Goal: Navigation & Orientation: Find specific page/section

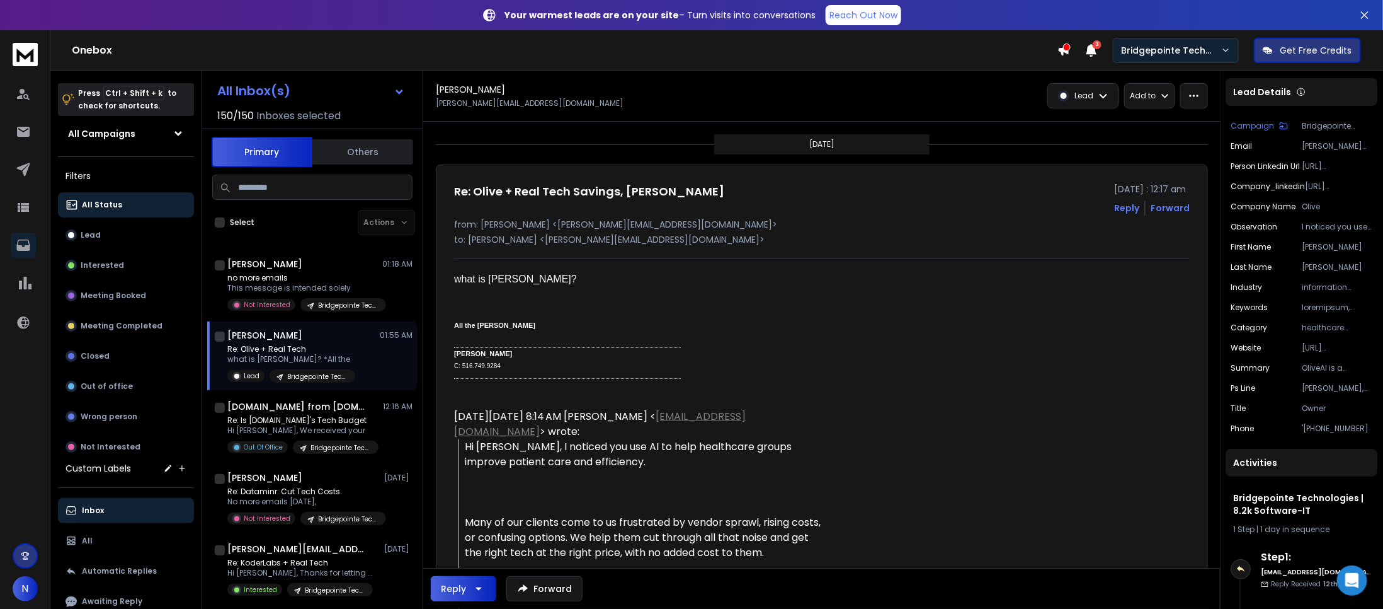
click at [1194, 39] on button "Bridgepointe Technologies" at bounding box center [1176, 50] width 126 height 25
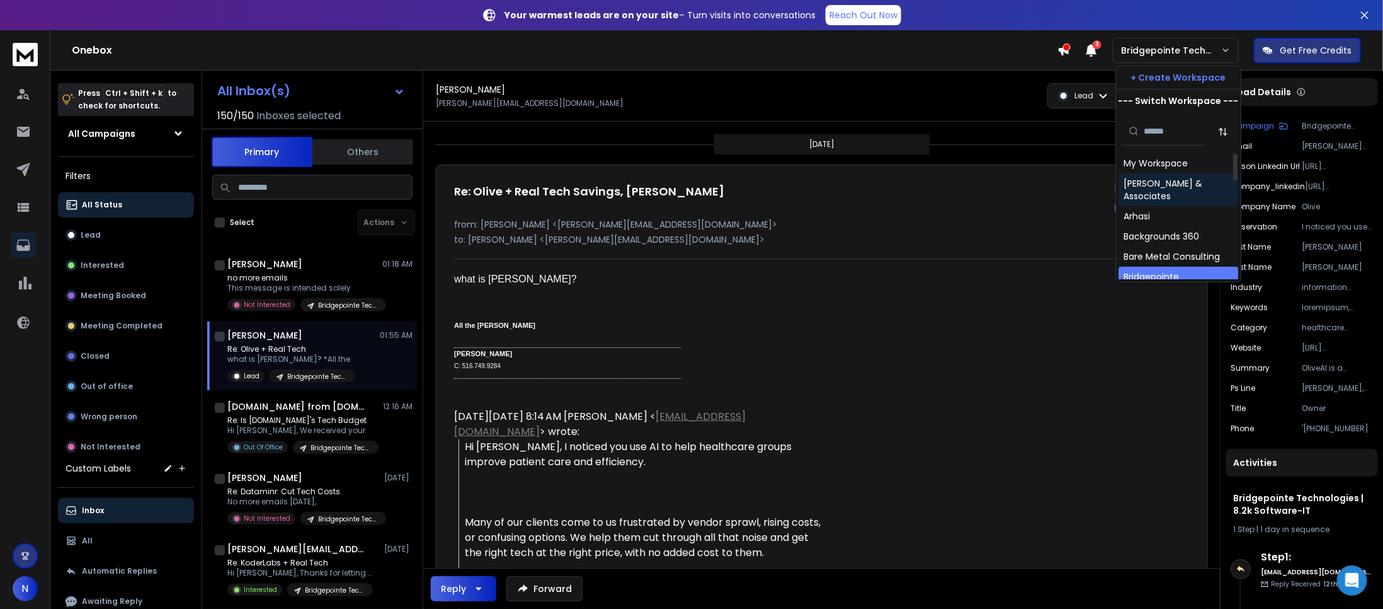
click at [1186, 204] on div "[PERSON_NAME] & Associates" at bounding box center [1179, 189] width 120 height 33
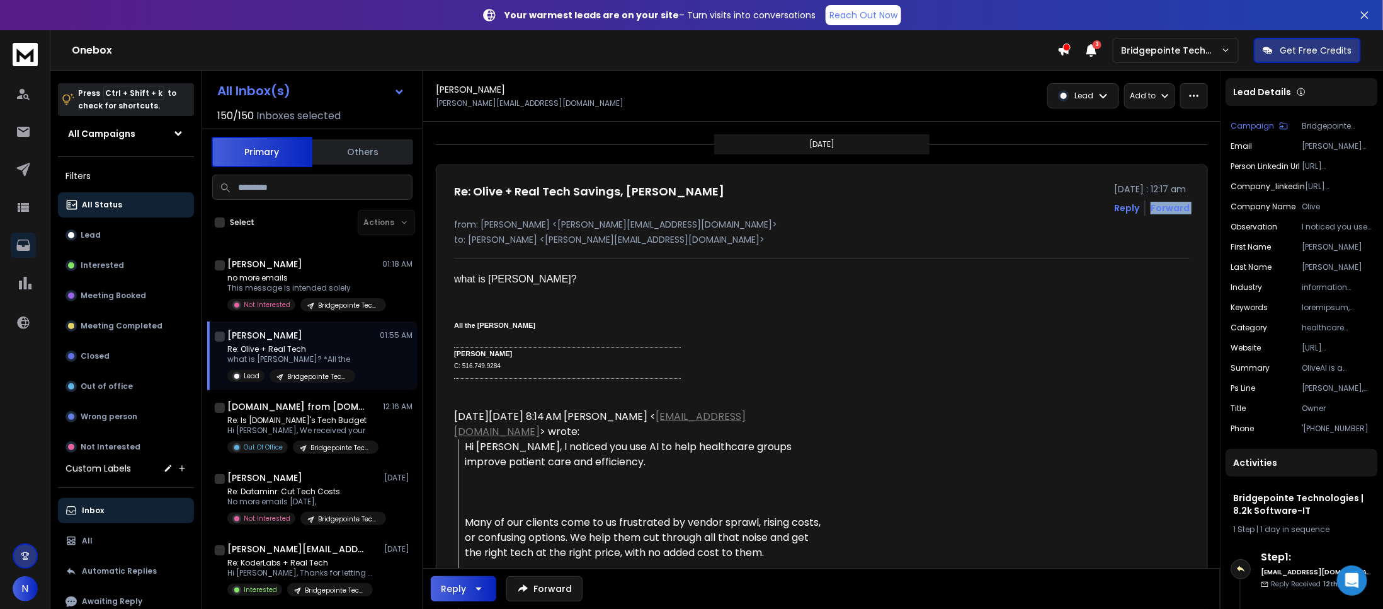
click at [1186, 204] on div "Forward" at bounding box center [1170, 208] width 39 height 13
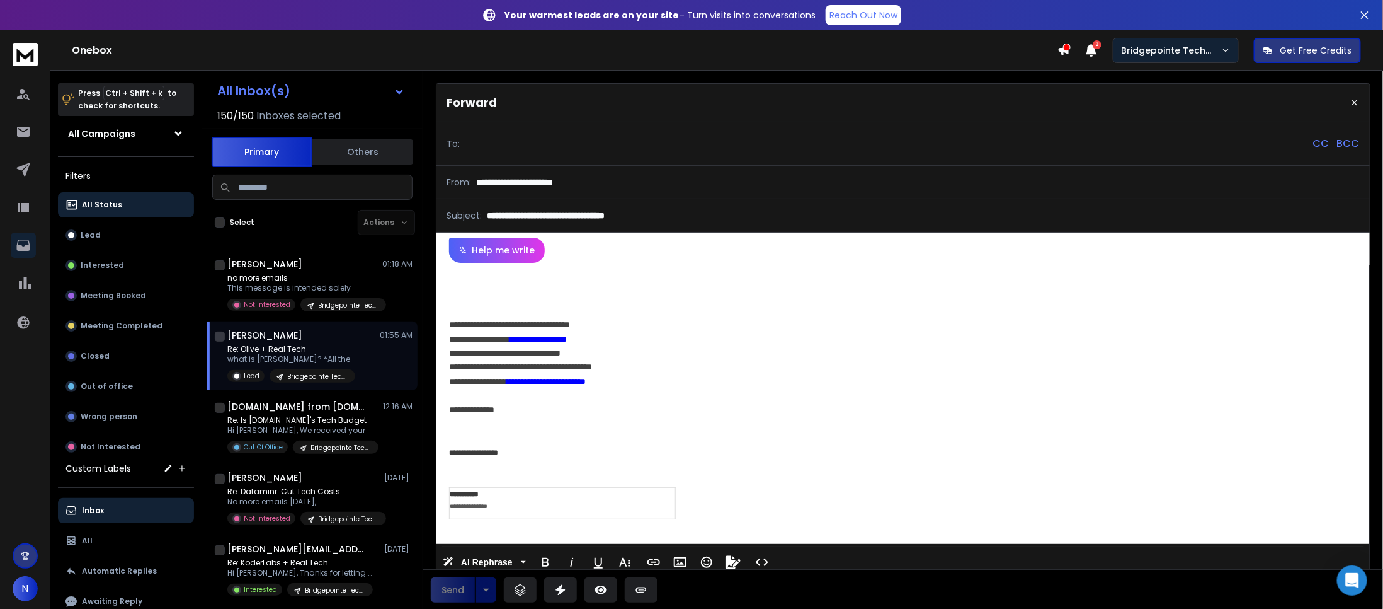
click at [1175, 60] on button "Bridgepointe Technologies" at bounding box center [1176, 50] width 126 height 25
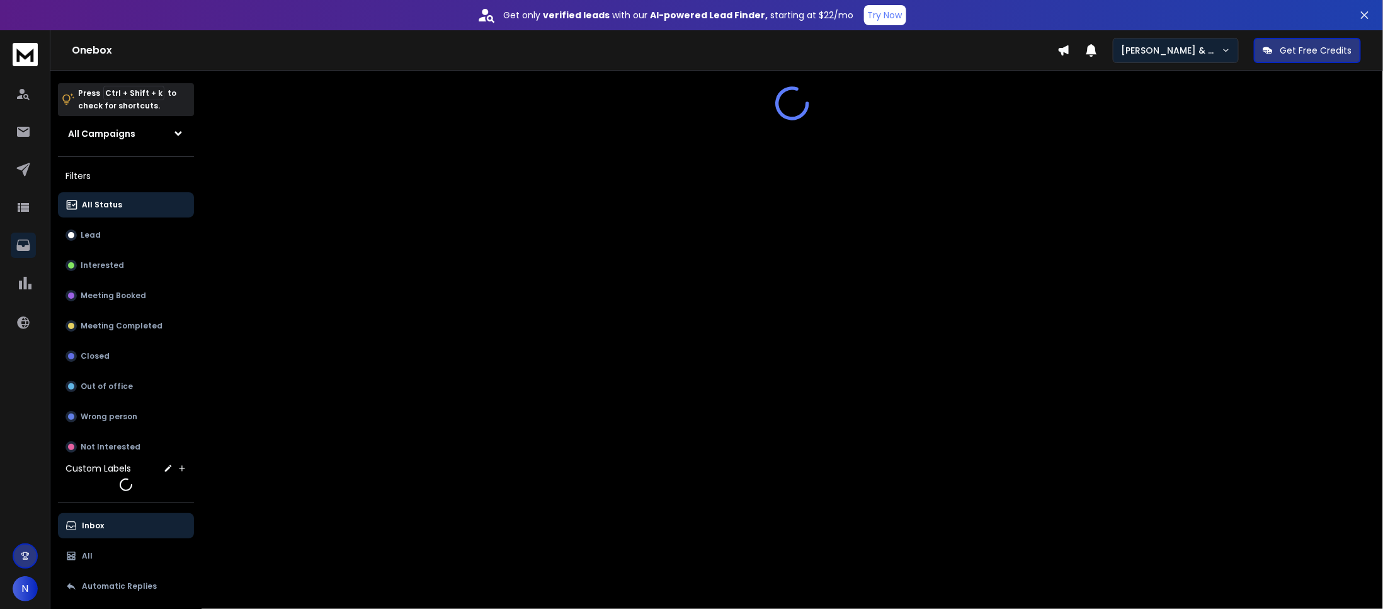
click at [1187, 38] on button "[PERSON_NAME] & Associates" at bounding box center [1176, 50] width 126 height 25
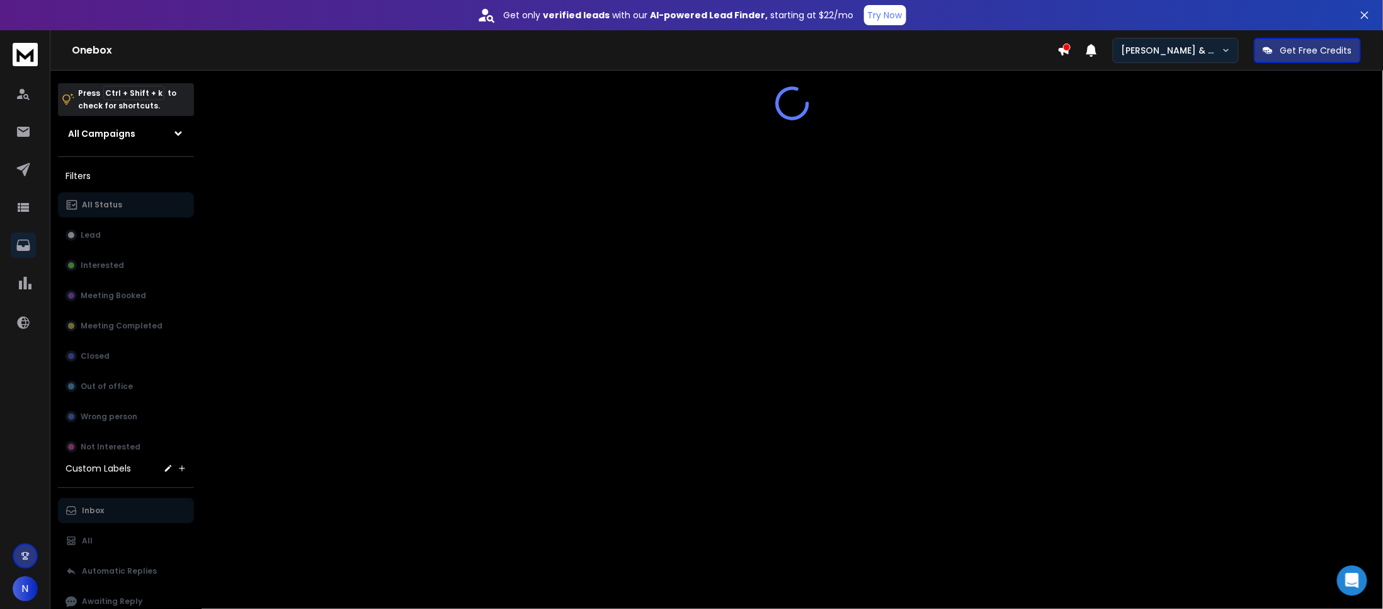
click at [1191, 45] on p "[PERSON_NAME] & Associates" at bounding box center [1171, 50] width 101 height 13
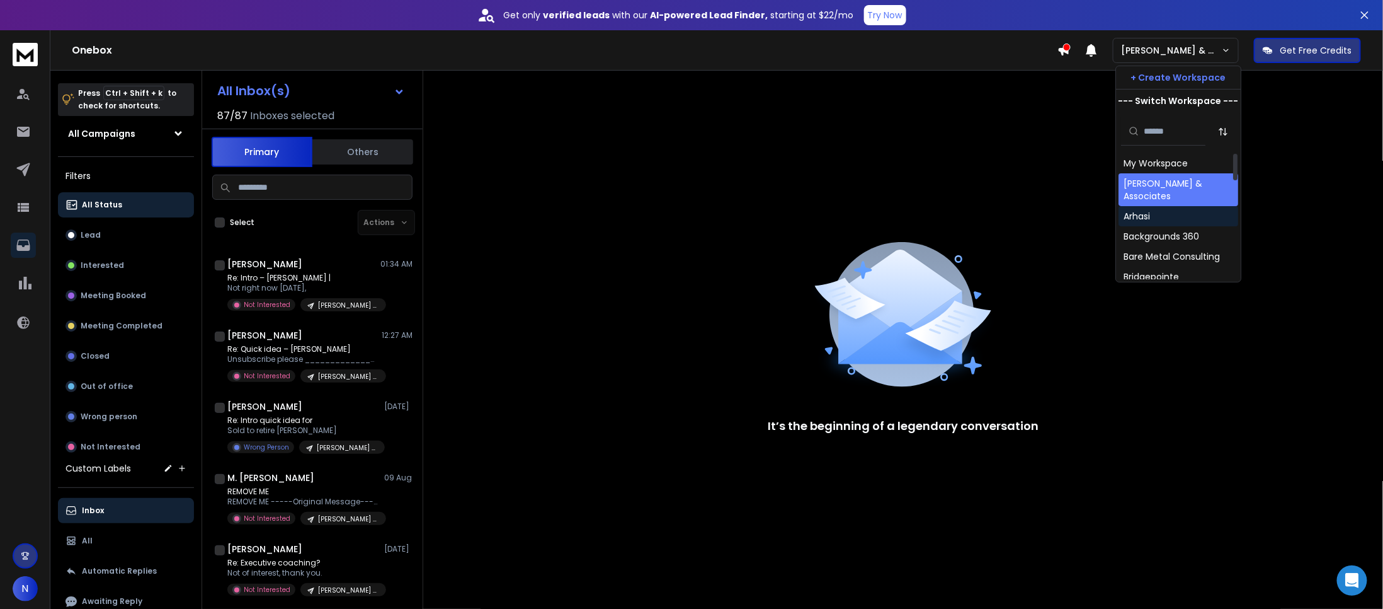
click at [1144, 217] on div "Arhasi" at bounding box center [1137, 216] width 26 height 13
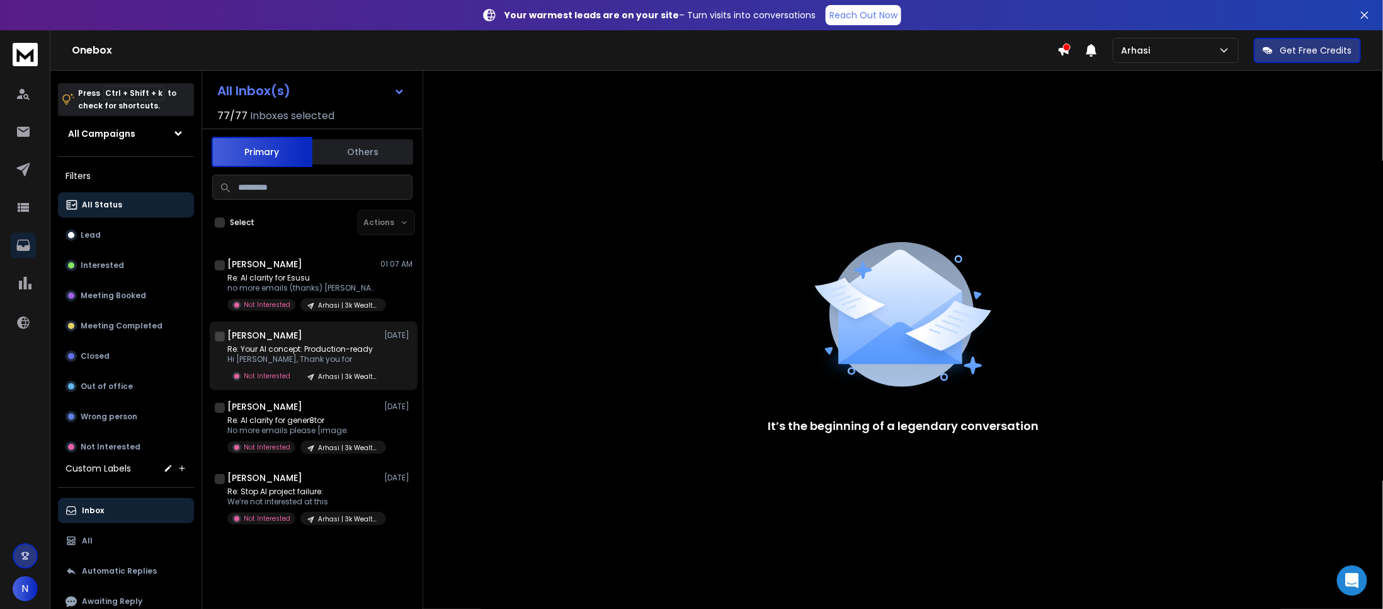
click at [396, 341] on div "Bill Hollowsky 08 Aug" at bounding box center [319, 335] width 185 height 13
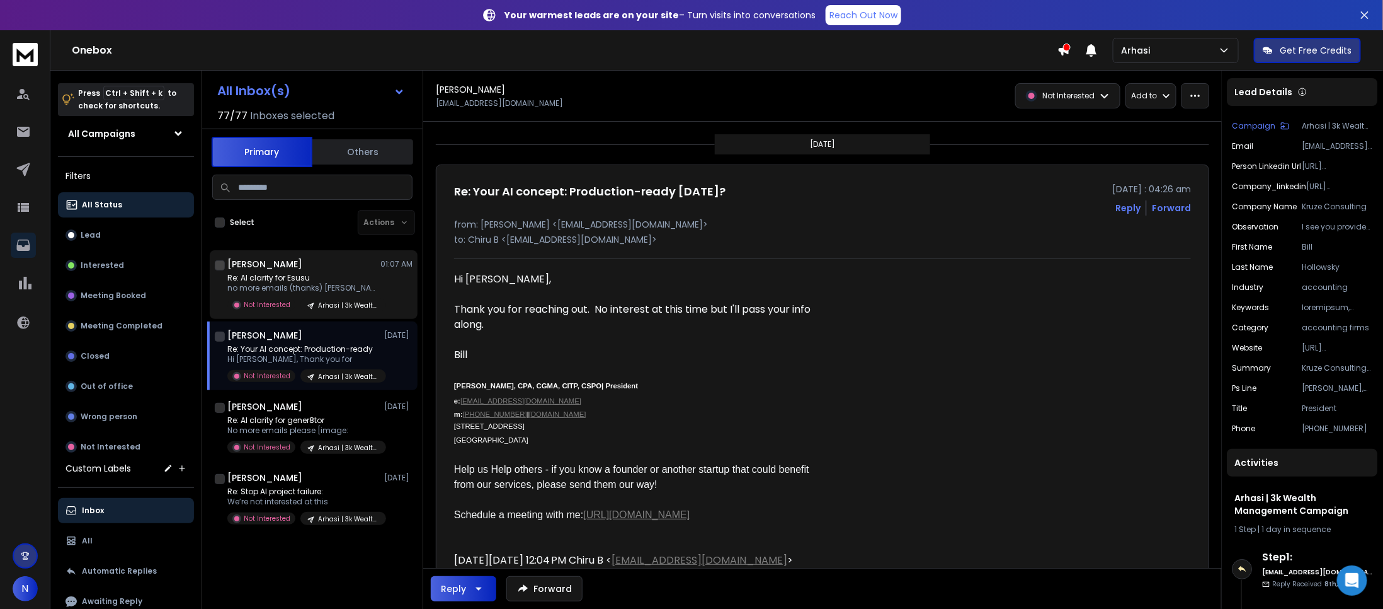
click at [375, 297] on div "Re: AI clarity for Esusu no more emails (thanks) Eric Not Interested Arhasi | 3…" at bounding box center [306, 292] width 159 height 38
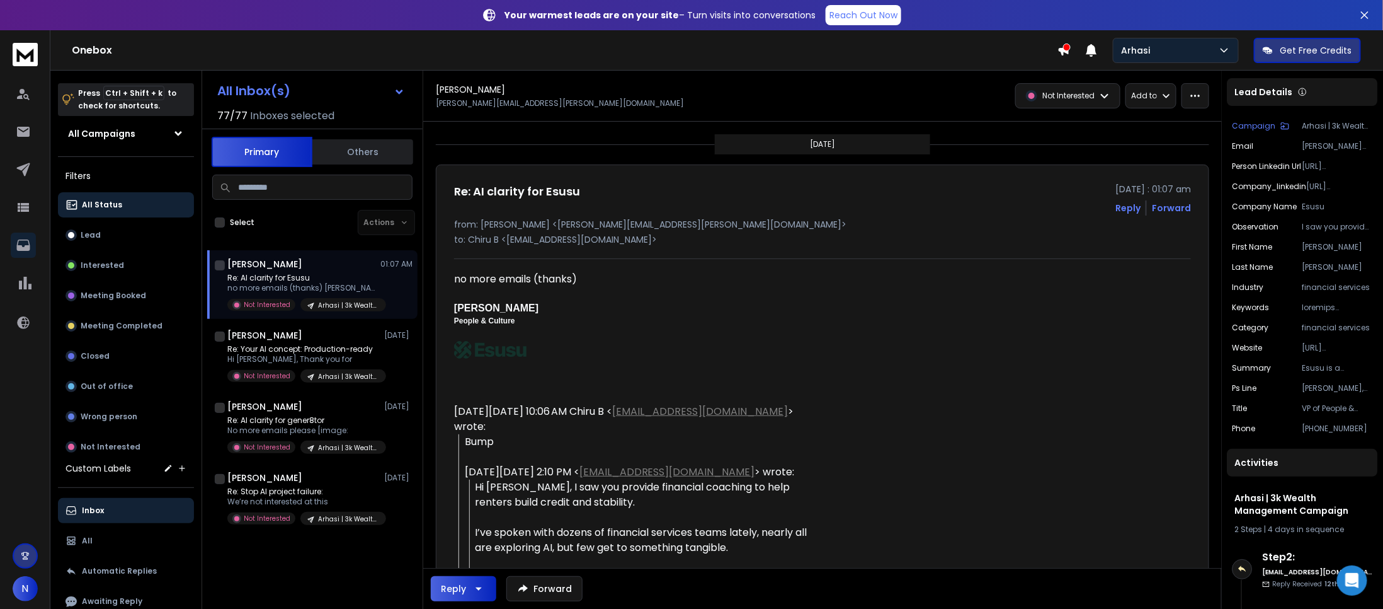
click at [1142, 53] on p "Arhasi" at bounding box center [1138, 50] width 34 height 13
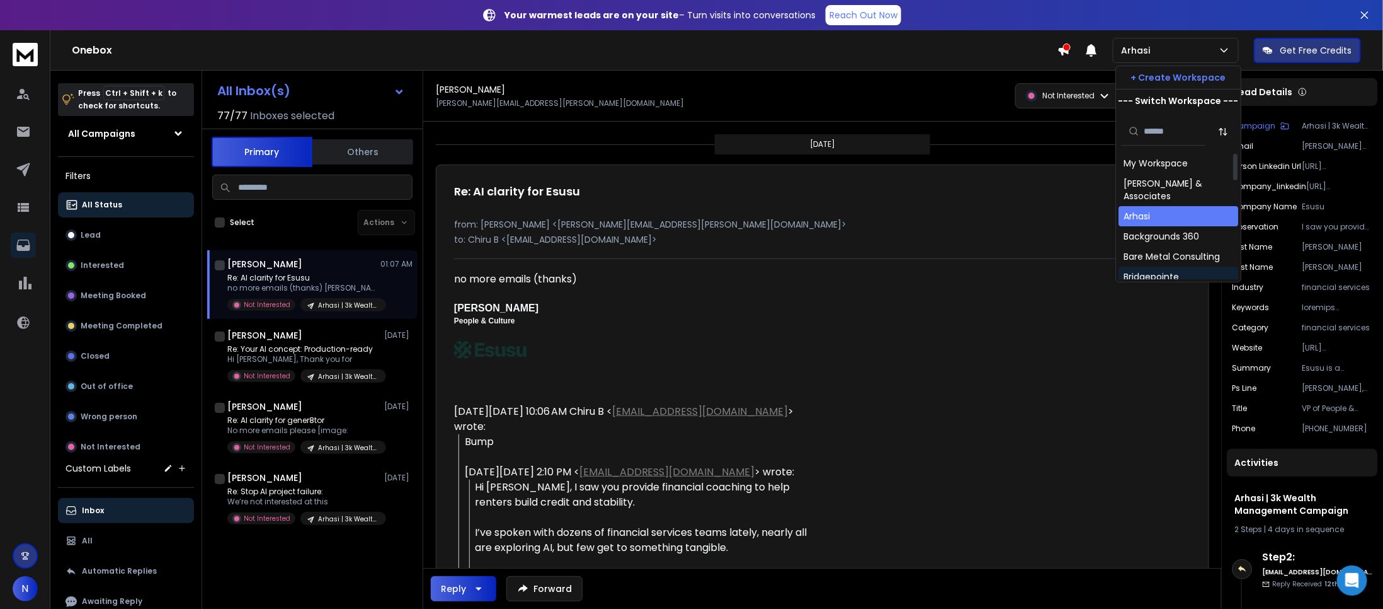
click at [1172, 275] on div "Bridgepointe Technologies" at bounding box center [1179, 282] width 110 height 25
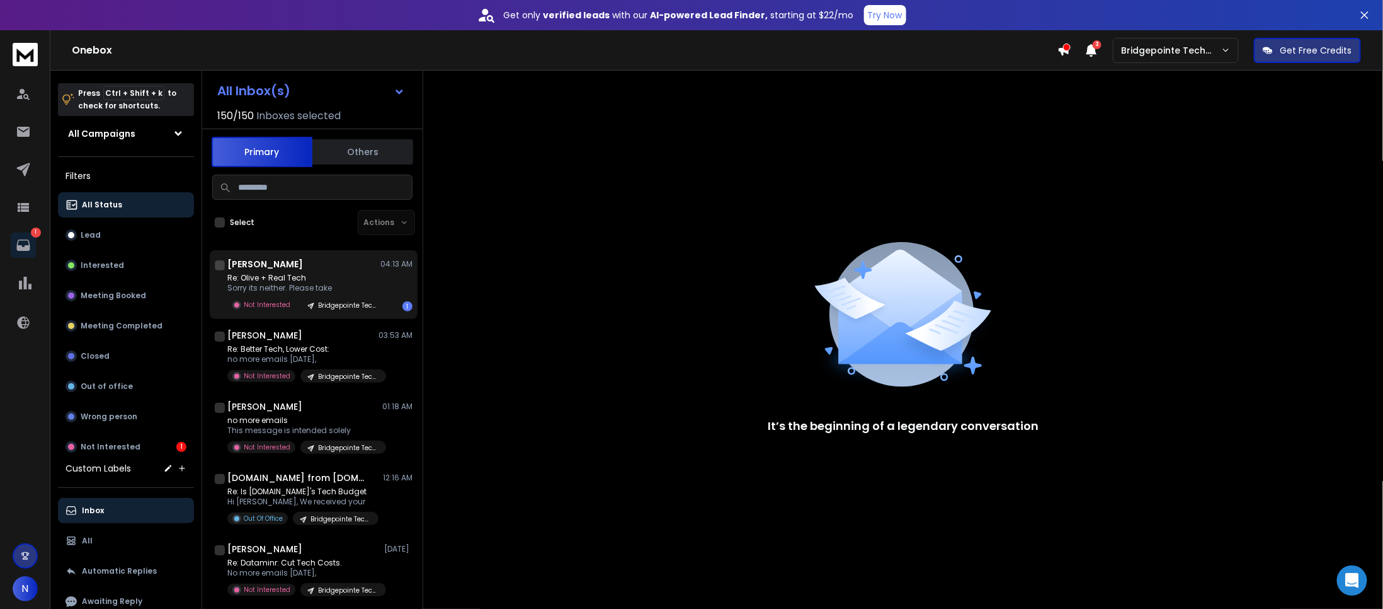
click at [372, 273] on p "Re: Olive + Real Tech" at bounding box center [302, 278] width 151 height 10
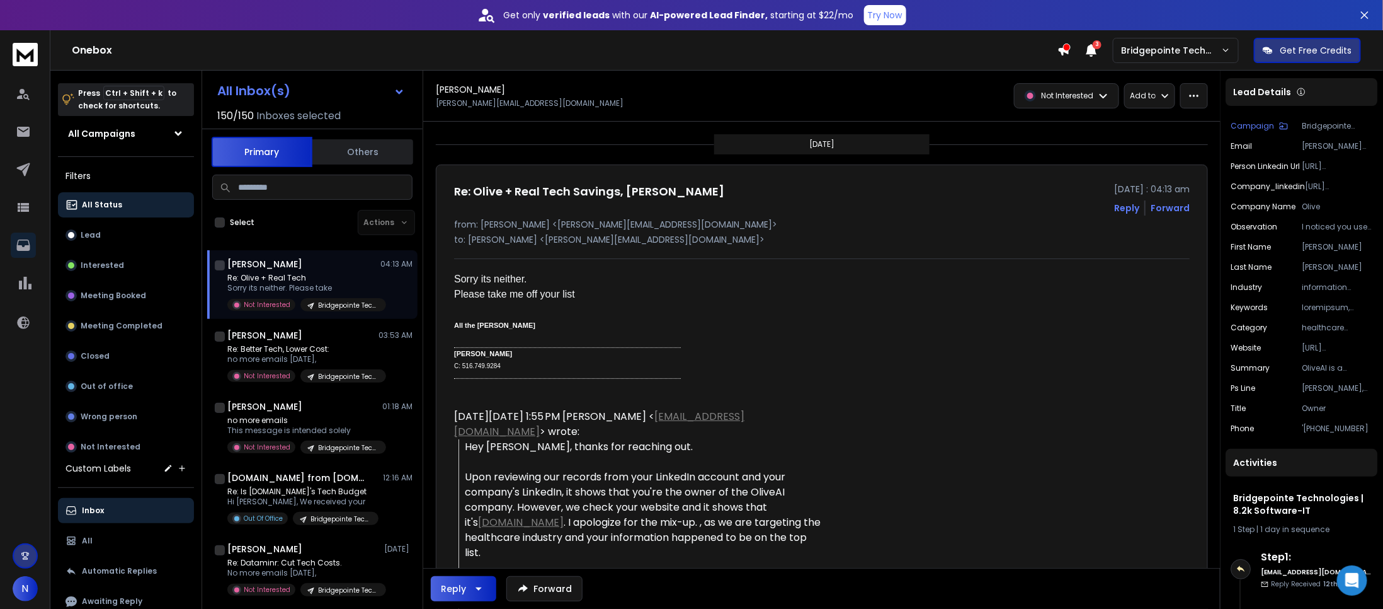
scroll to position [126, 0]
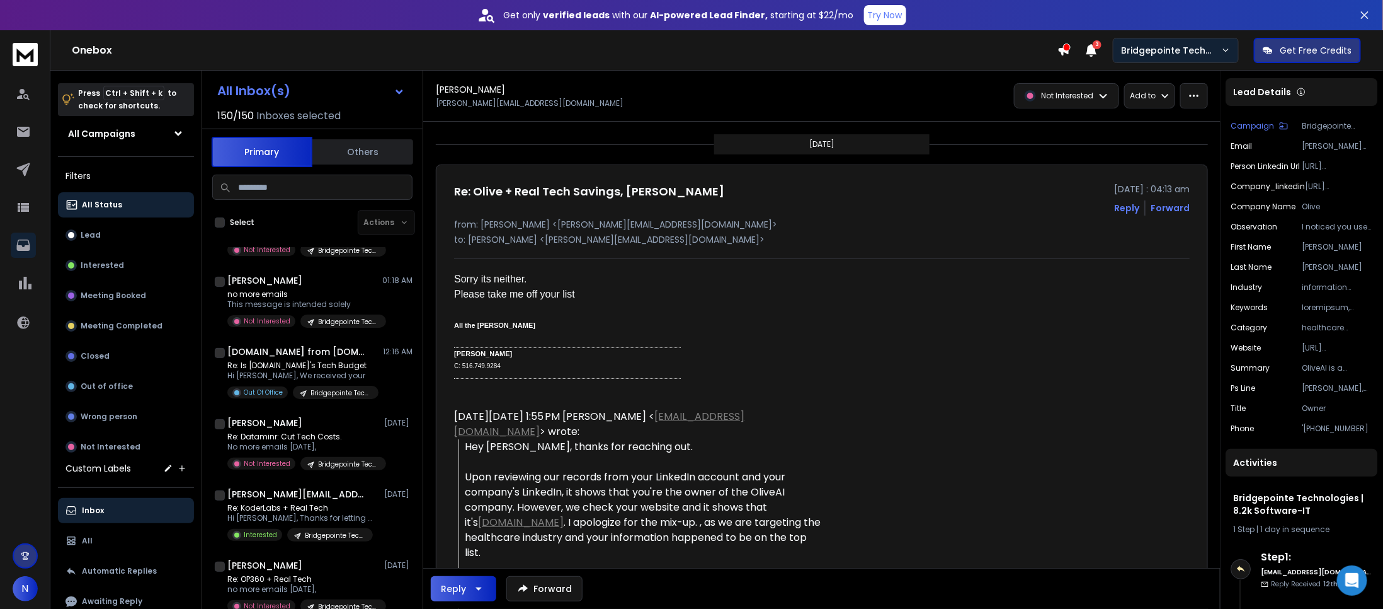
click at [1196, 59] on button "Bridgepointe Technologies" at bounding box center [1176, 50] width 126 height 25
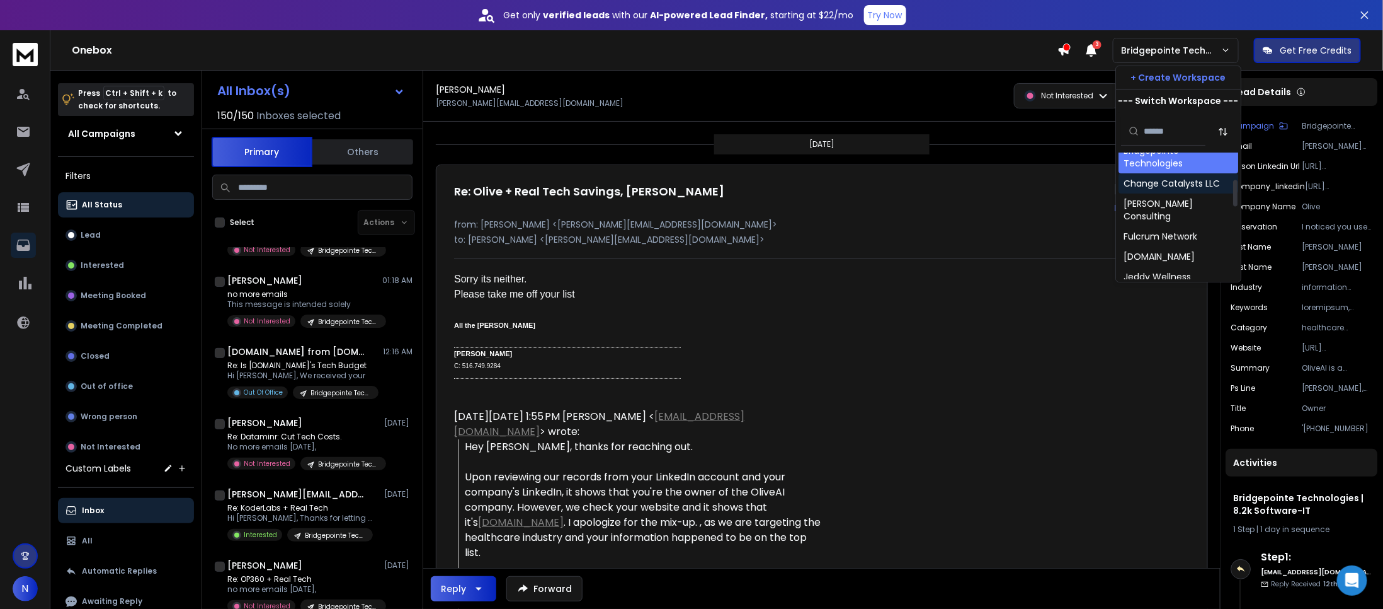
click at [1165, 185] on div "Change Catalysts LLC" at bounding box center [1172, 183] width 96 height 13
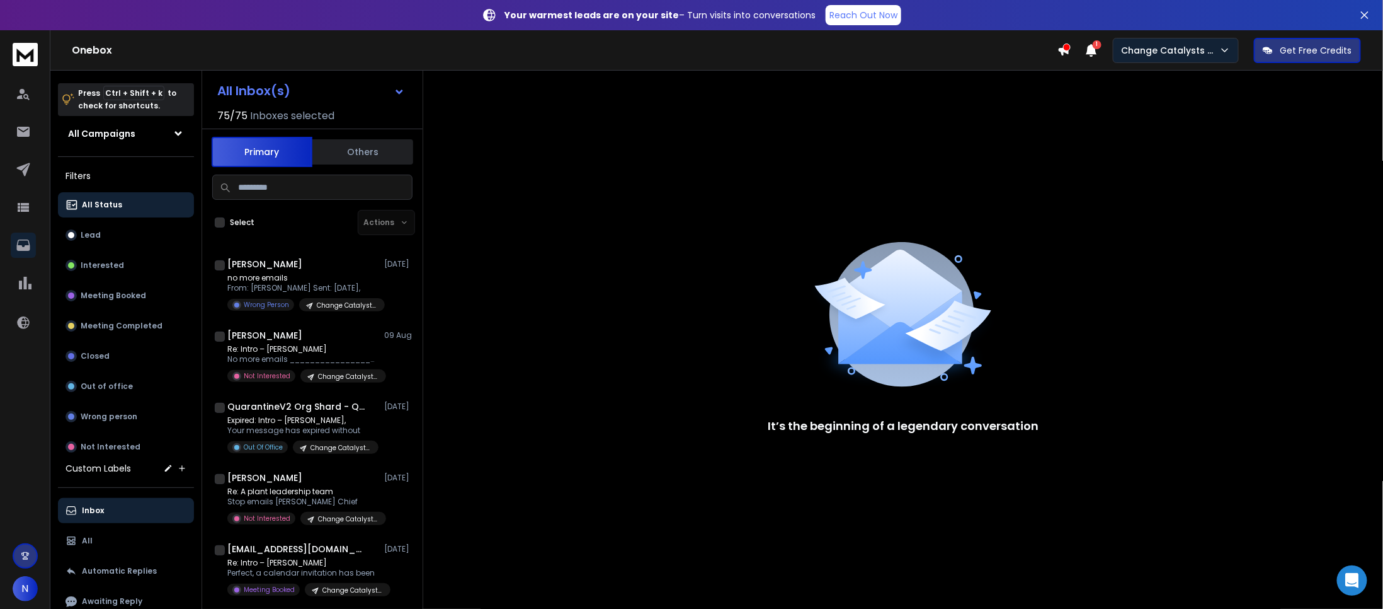
click at [1202, 50] on p "Change Catalysts LLC" at bounding box center [1170, 50] width 98 height 13
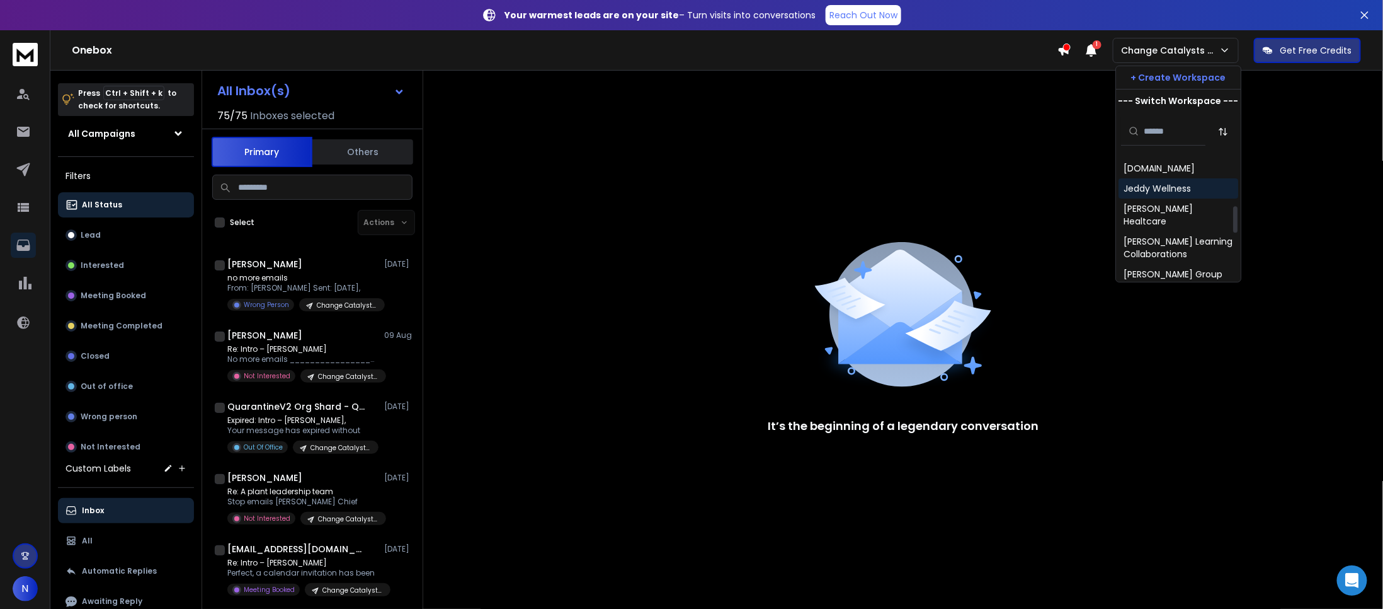
scroll to position [252, 0]
click at [1180, 230] on div "[PERSON_NAME] Group" at bounding box center [1173, 236] width 99 height 13
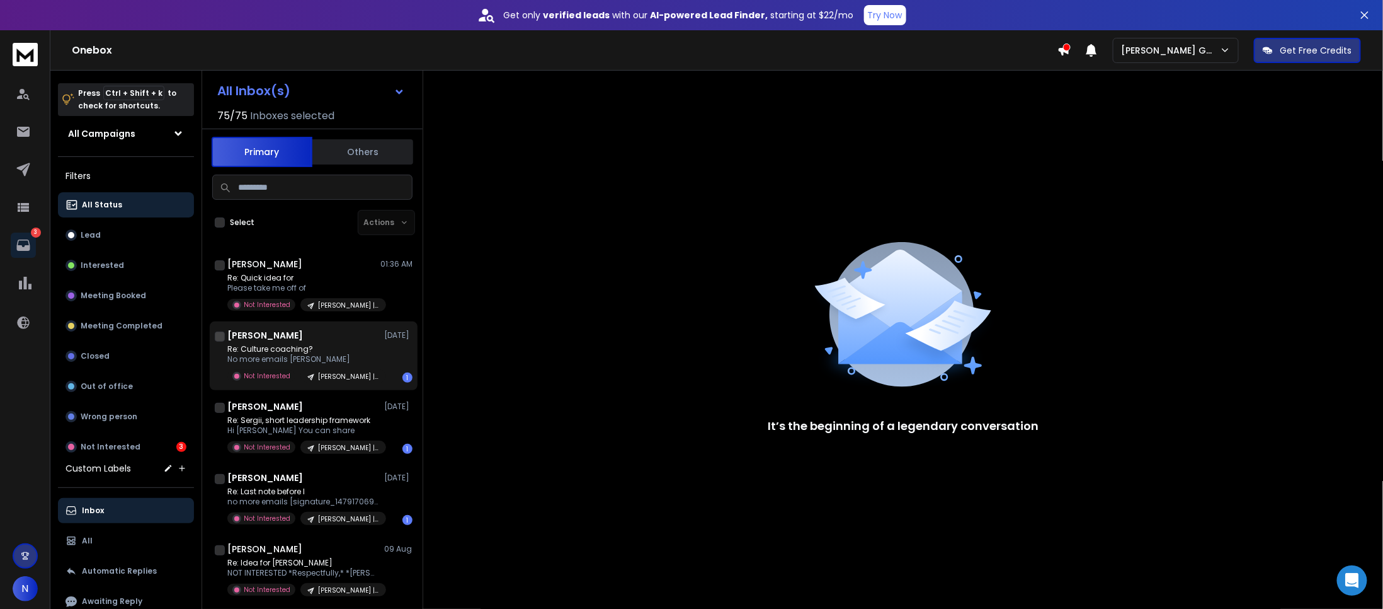
click at [385, 329] on div "Barbara Dawson 11 Aug" at bounding box center [319, 335] width 185 height 13
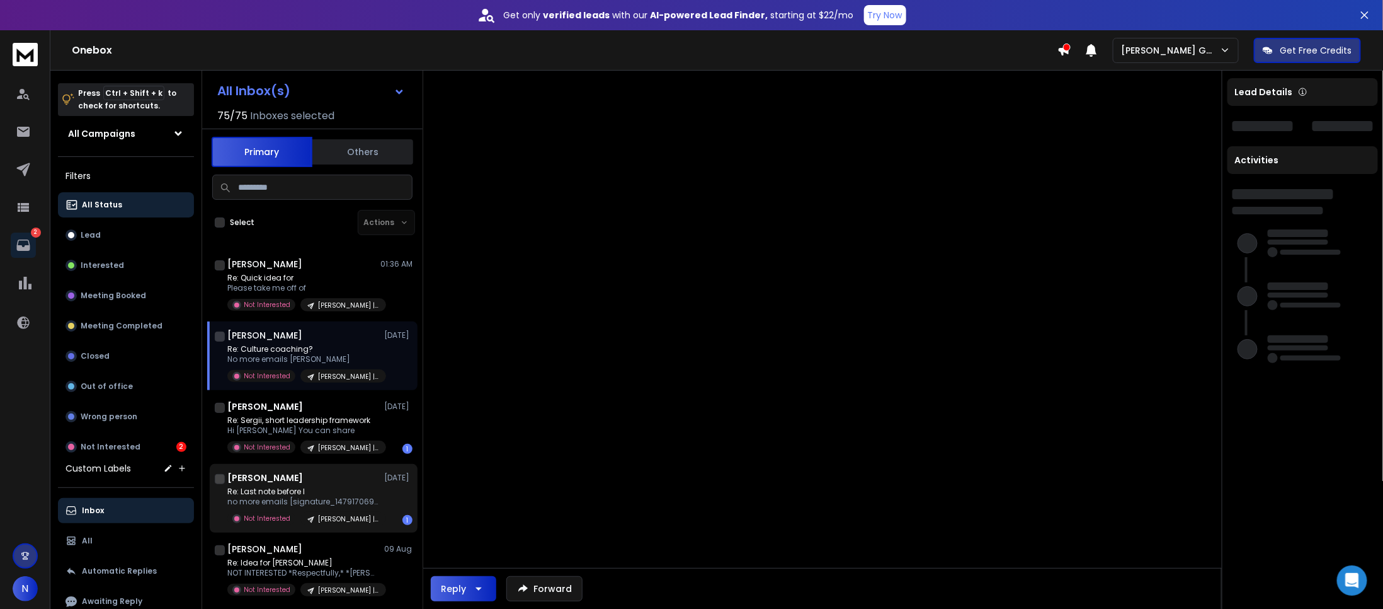
drag, startPoint x: 381, startPoint y: 406, endPoint x: 397, endPoint y: 477, distance: 72.9
click at [384, 406] on p "[DATE]" at bounding box center [398, 406] width 28 height 10
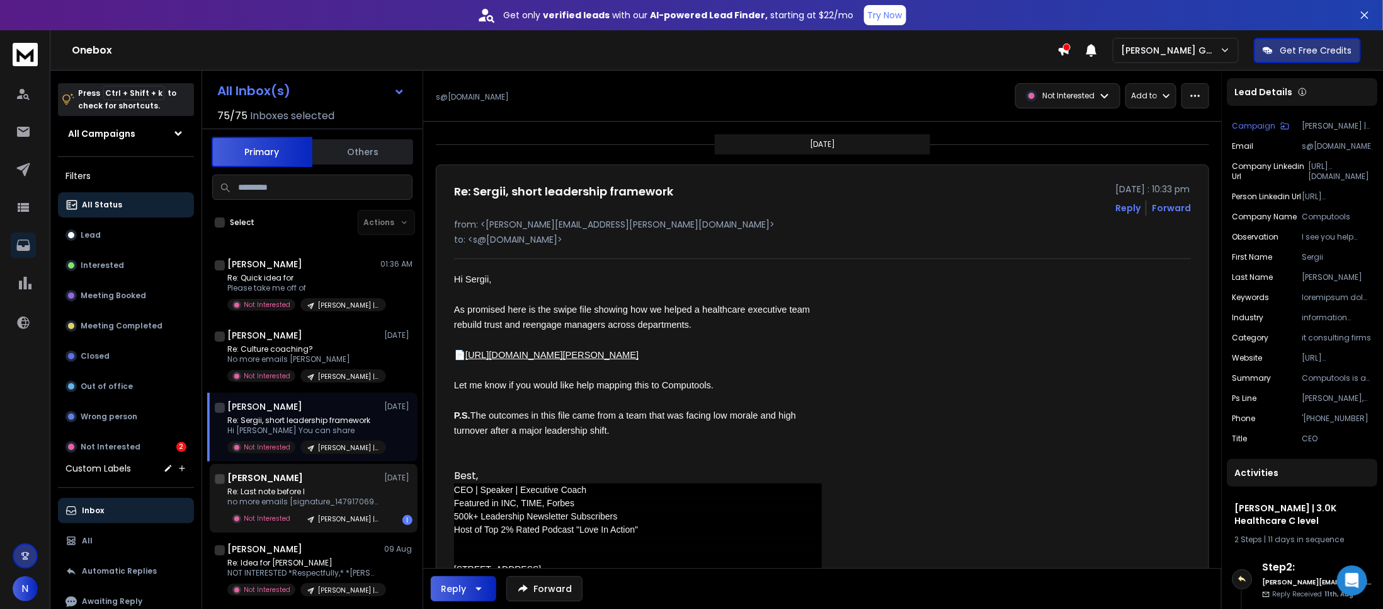
click at [394, 516] on div "Re: Last note before I no more emails [signature_1479170694] Barret Not Interes…" at bounding box center [319, 505] width 185 height 38
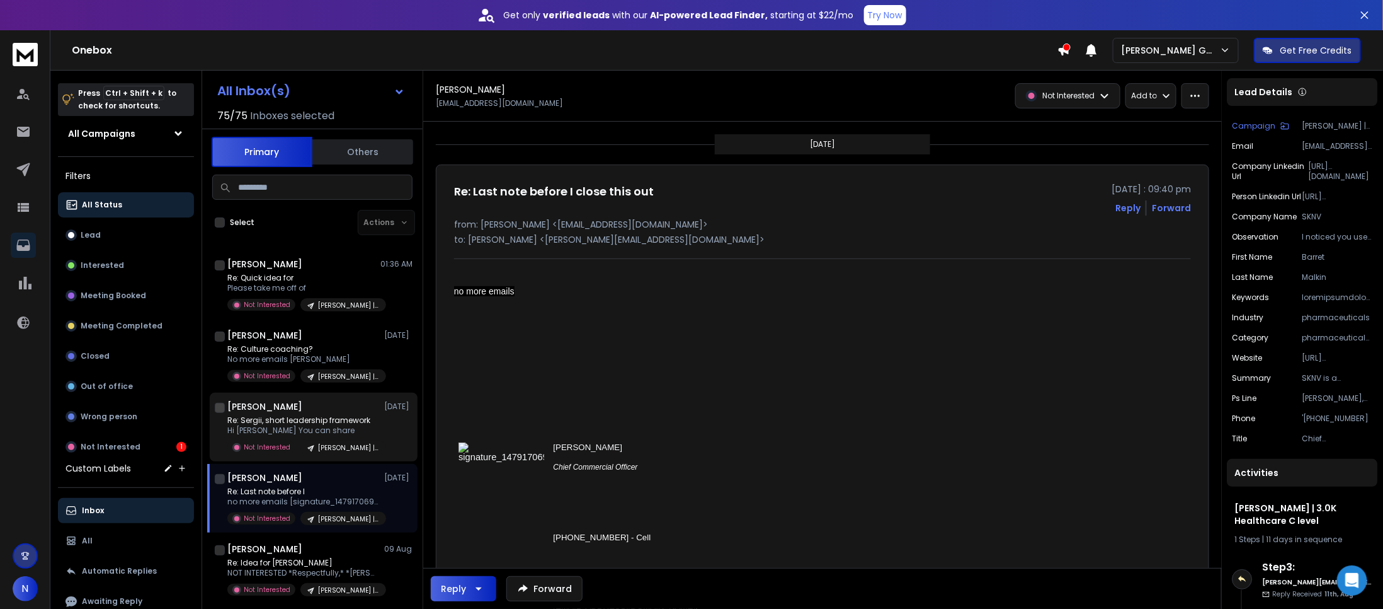
click at [384, 401] on p "[DATE]" at bounding box center [398, 406] width 28 height 10
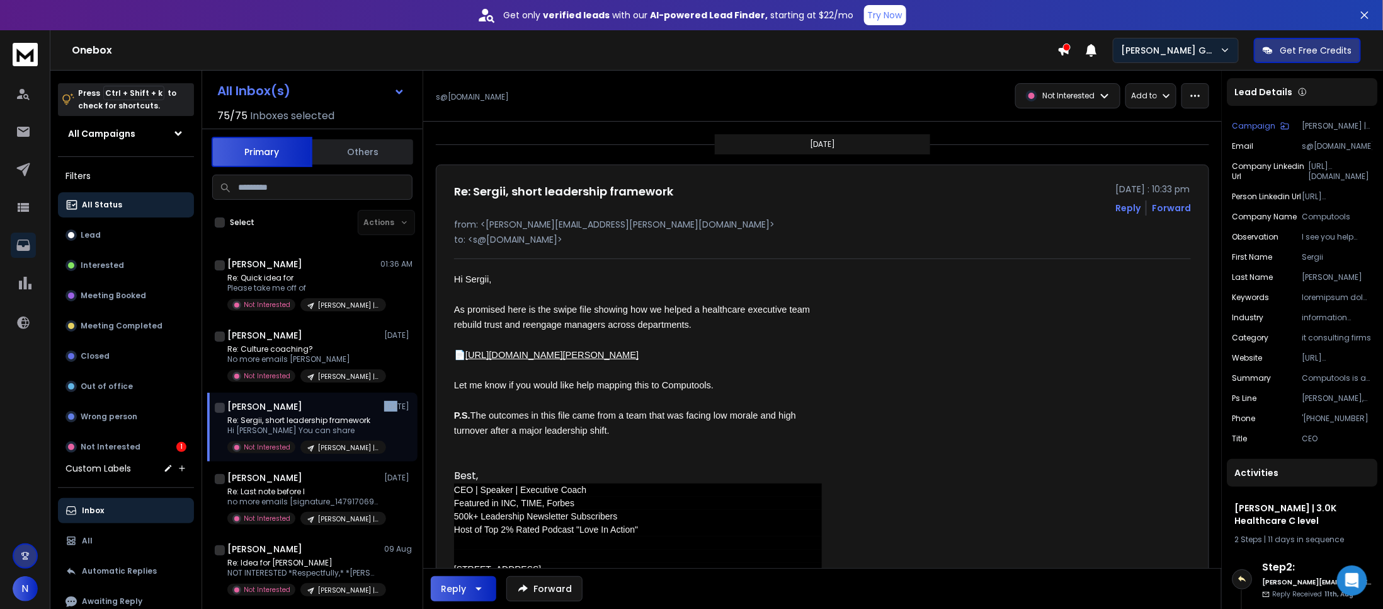
click at [1163, 45] on p "[PERSON_NAME] Group" at bounding box center [1170, 50] width 99 height 13
click at [1163, 45] on p "Marcel Schwantes Group" at bounding box center [1170, 50] width 99 height 13
click at [1177, 58] on button "Marcel Schwantes Group" at bounding box center [1176, 50] width 126 height 25
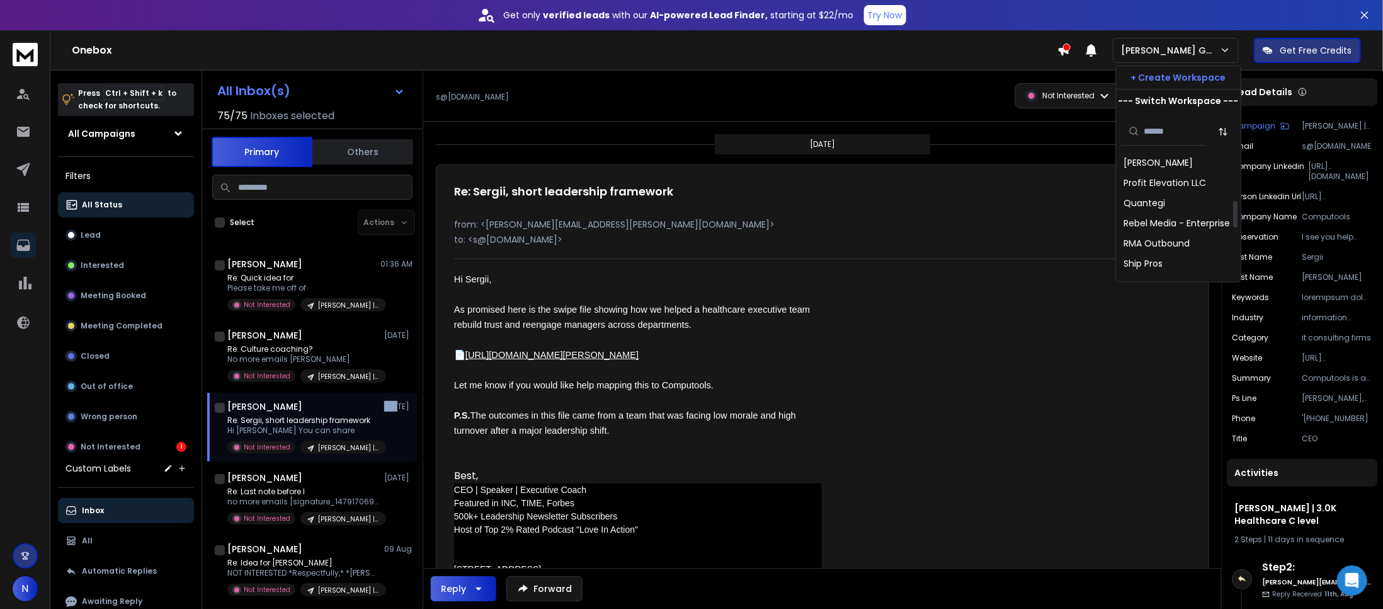
scroll to position [348, 0]
click at [1162, 178] on div "Profit Elevation LLC" at bounding box center [1165, 181] width 83 height 13
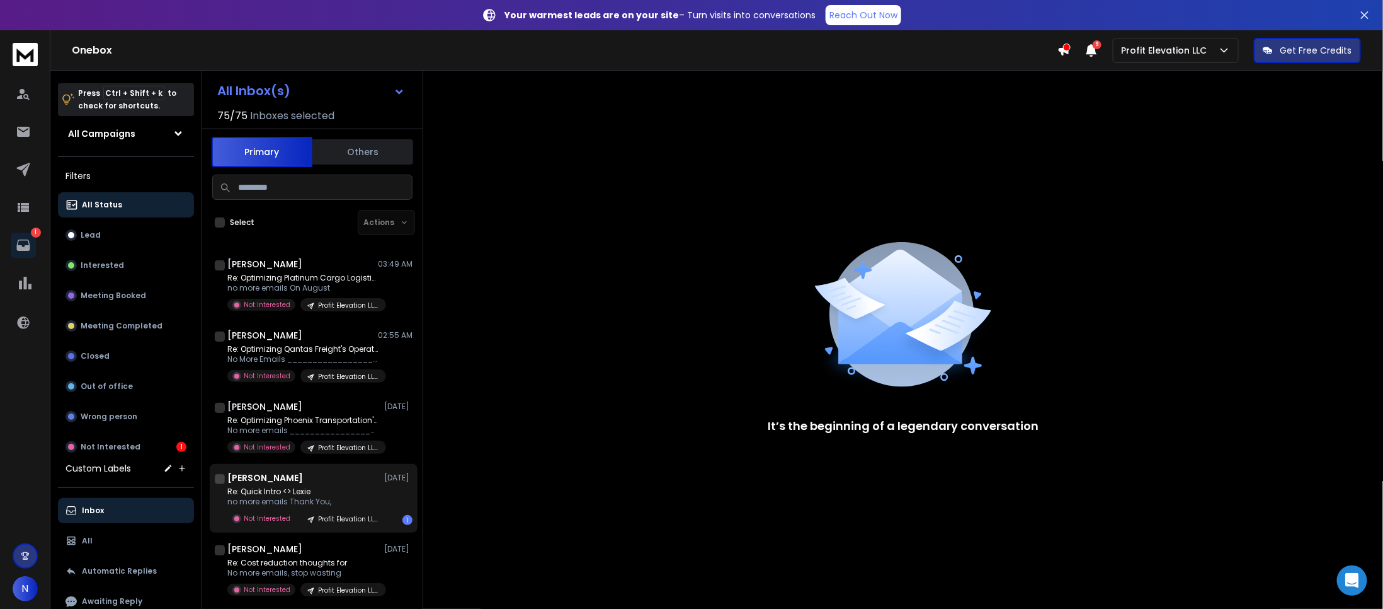
click at [348, 504] on p "no more emails Thank You," at bounding box center [302, 501] width 151 height 10
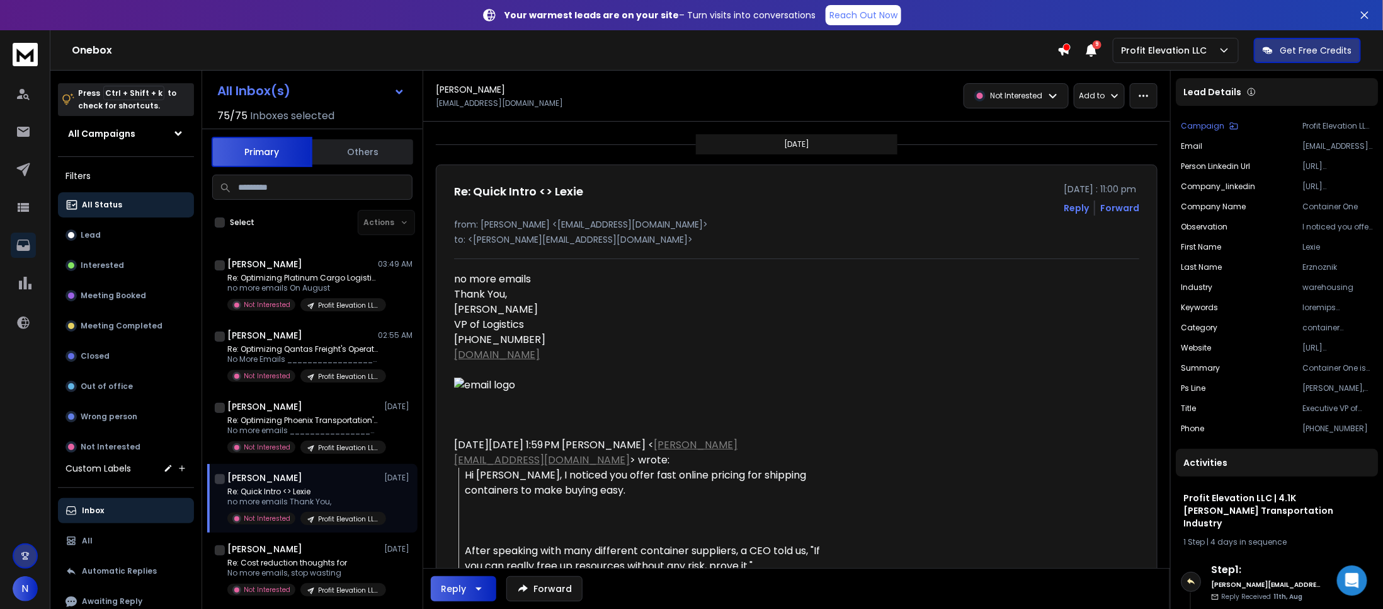
click at [1190, 33] on div "Onebox 9 Profit Elevation LLC Get Free Credits" at bounding box center [691, 50] width 1383 height 40
click at [1196, 47] on p "Profit Elevation LLC" at bounding box center [1166, 50] width 91 height 13
click at [1197, 47] on p "Profit Elevation LLC" at bounding box center [1166, 50] width 91 height 13
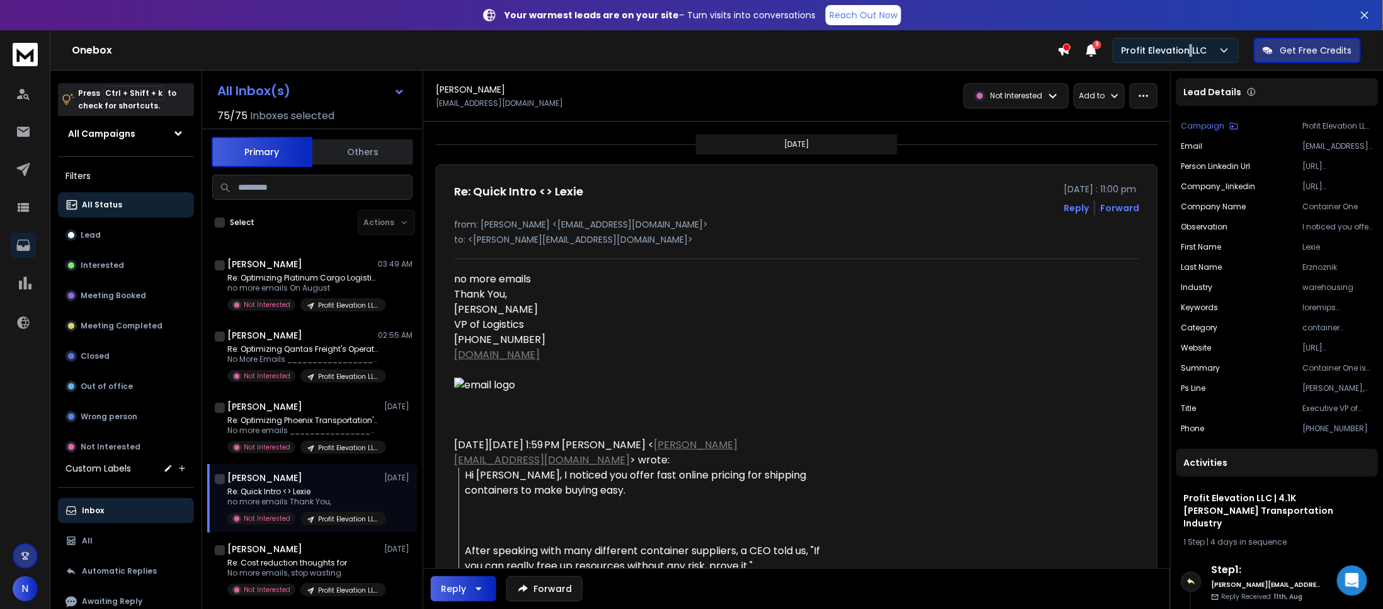
click at [1197, 47] on p "Profit Elevation LLC" at bounding box center [1166, 50] width 91 height 13
click at [1198, 47] on p "Profit Elevation LLC" at bounding box center [1166, 50] width 91 height 13
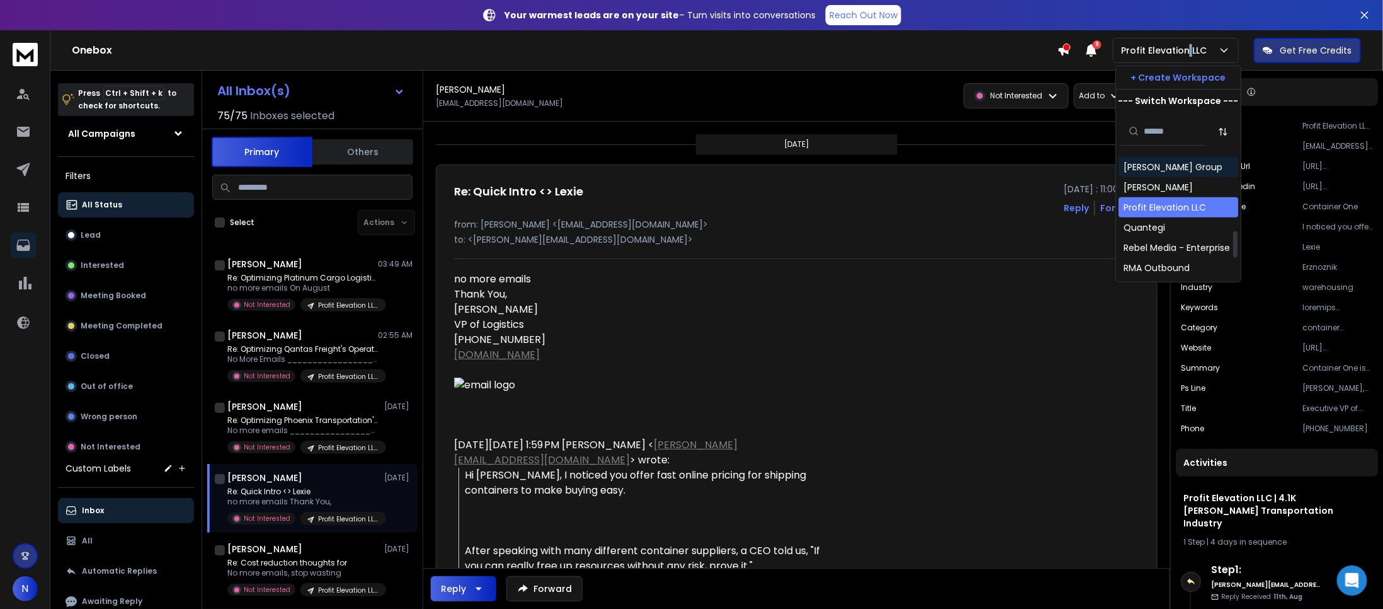
scroll to position [378, 0]
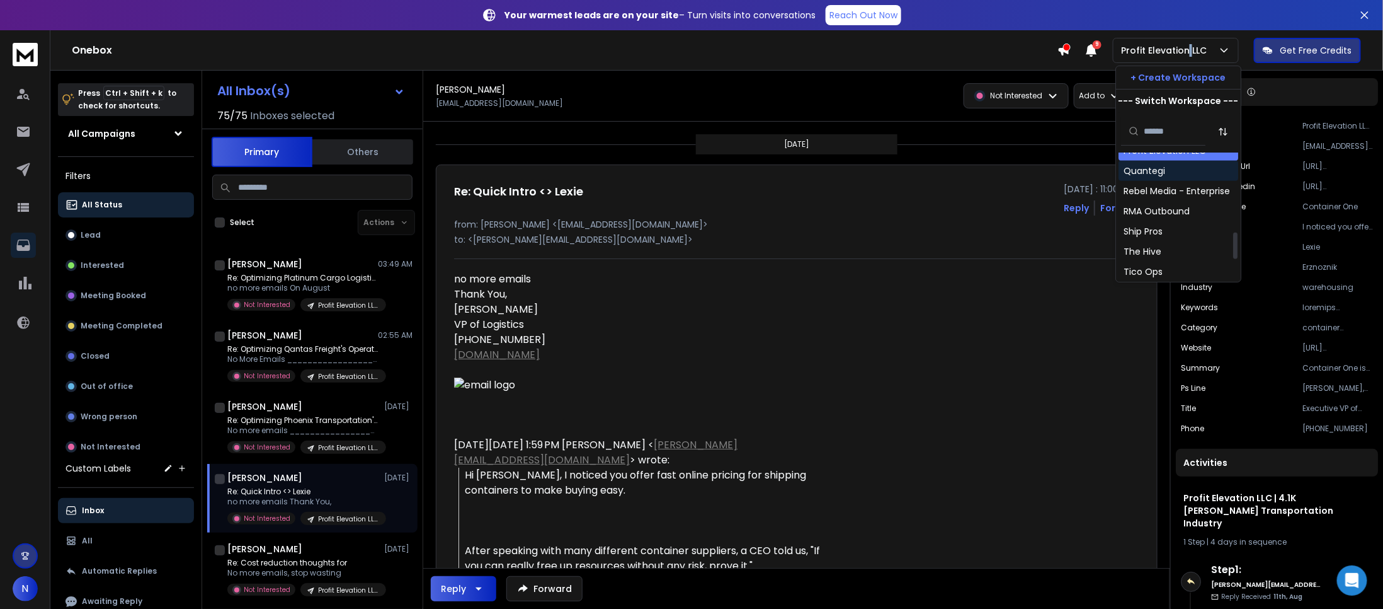
click at [1170, 171] on div "Quantegi" at bounding box center [1179, 171] width 120 height 20
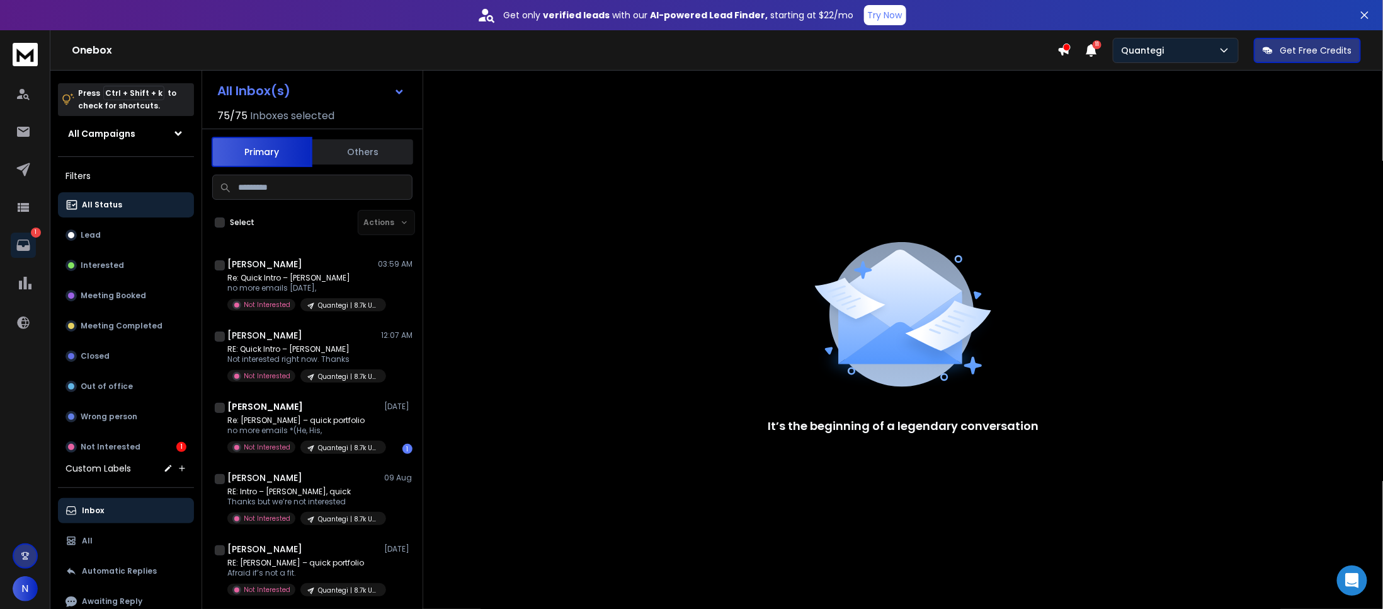
click at [1167, 49] on p "Quantegi" at bounding box center [1145, 50] width 48 height 13
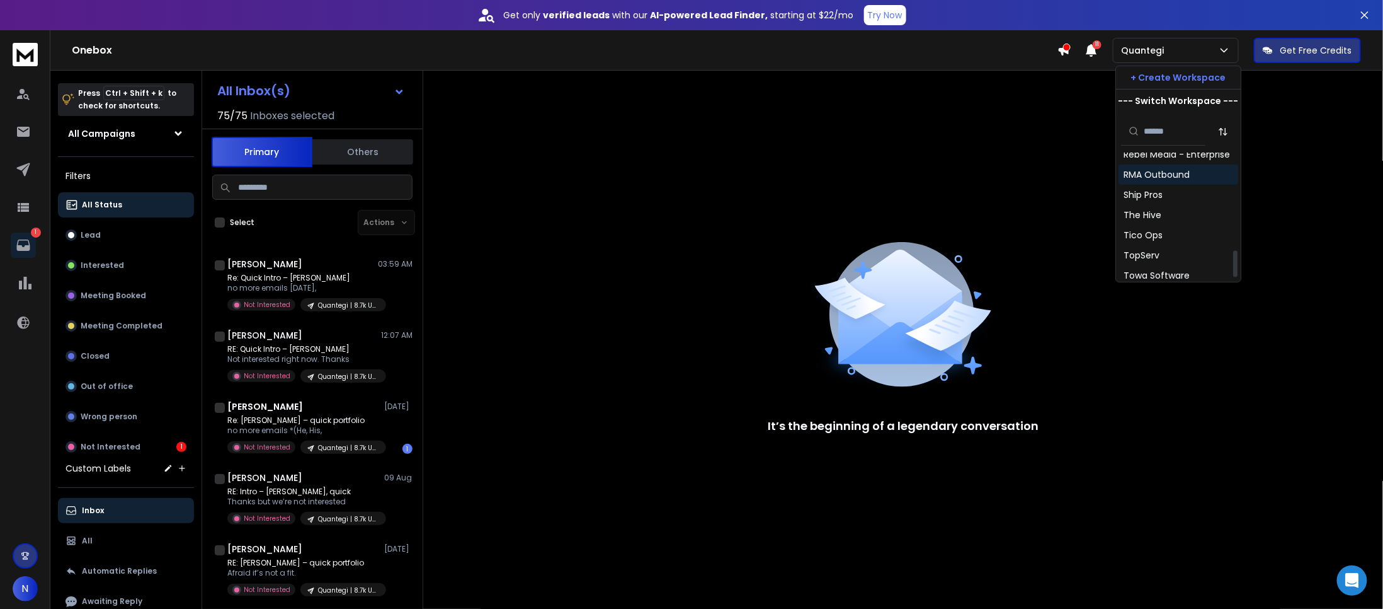
scroll to position [474, 0]
click at [1181, 219] on div "Towa Software" at bounding box center [1157, 216] width 66 height 13
